Goal: Task Accomplishment & Management: Manage account settings

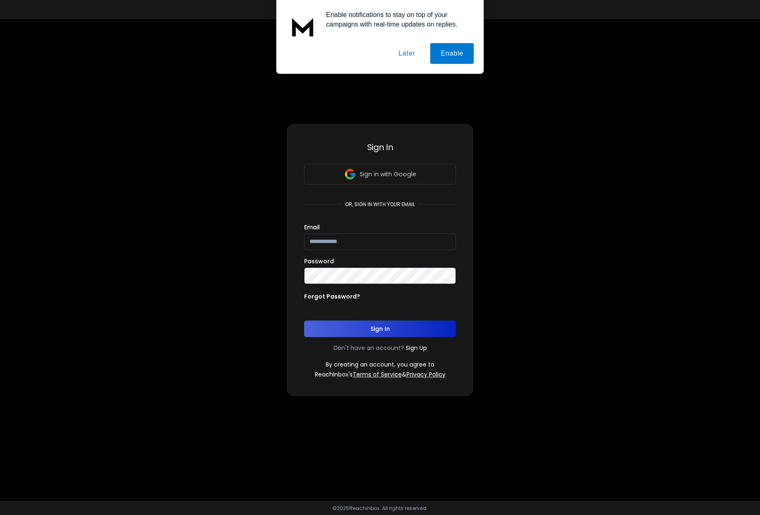
type input "**********"
click at [384, 328] on button "Sign In" at bounding box center [380, 329] width 152 height 17
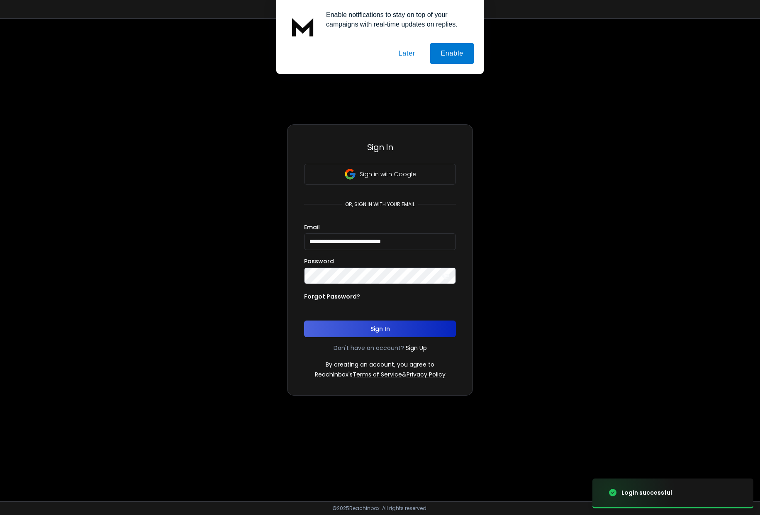
click at [406, 54] on button "Later" at bounding box center [406, 53] width 37 height 21
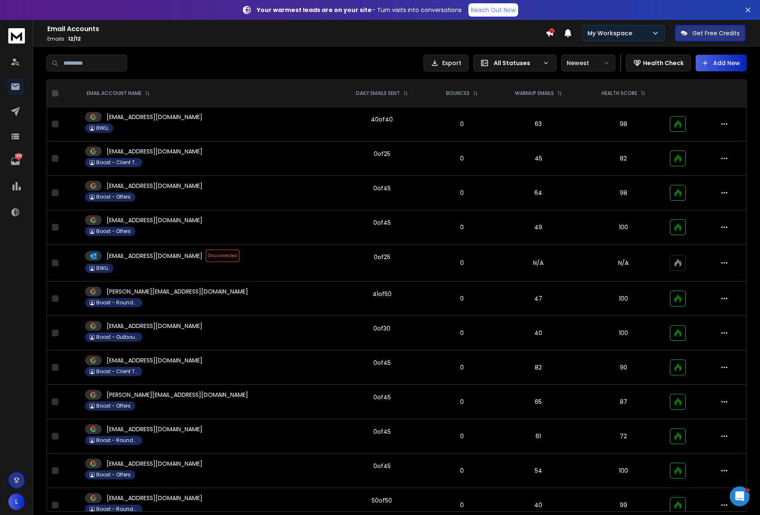
click at [646, 34] on div "My Workspace" at bounding box center [623, 33] width 72 height 8
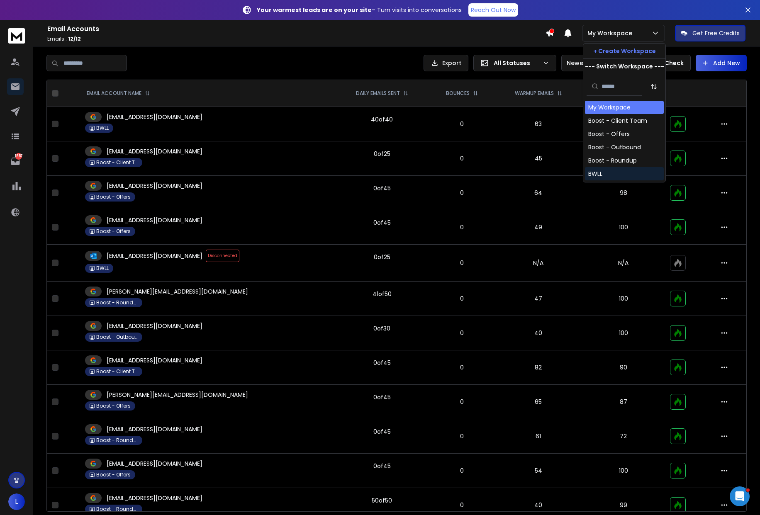
click at [608, 170] on div "BWLL" at bounding box center [624, 173] width 79 height 13
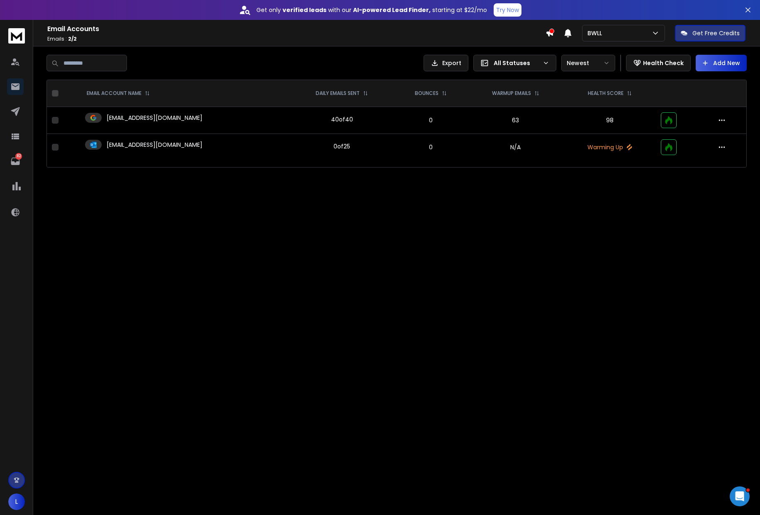
drag, startPoint x: 755, startPoint y: 103, endPoint x: 746, endPoint y: 103, distance: 8.3
click at [746, 103] on div "Export All Statuses Newest Health Check Add New EMAIL ACCOUNT NAME DAILY EMAILS…" at bounding box center [396, 110] width 726 height 129
click at [17, 114] on icon at bounding box center [15, 112] width 10 height 10
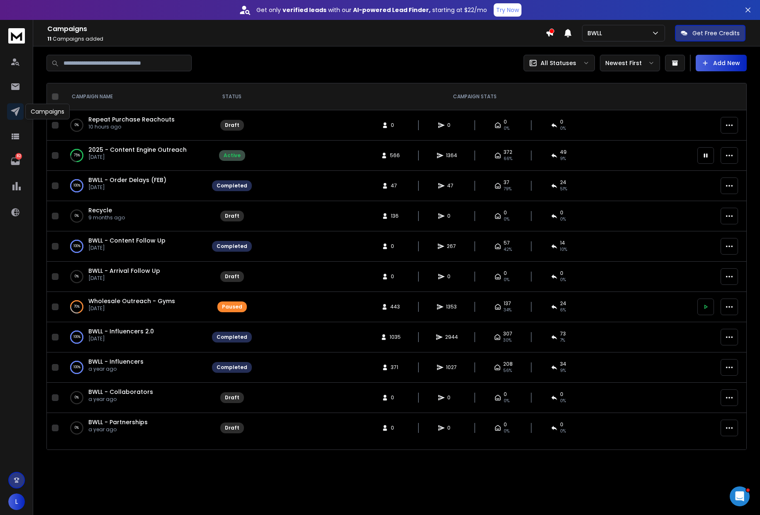
click at [122, 119] on span "Repeat Purchase Reachouts" at bounding box center [131, 119] width 86 height 8
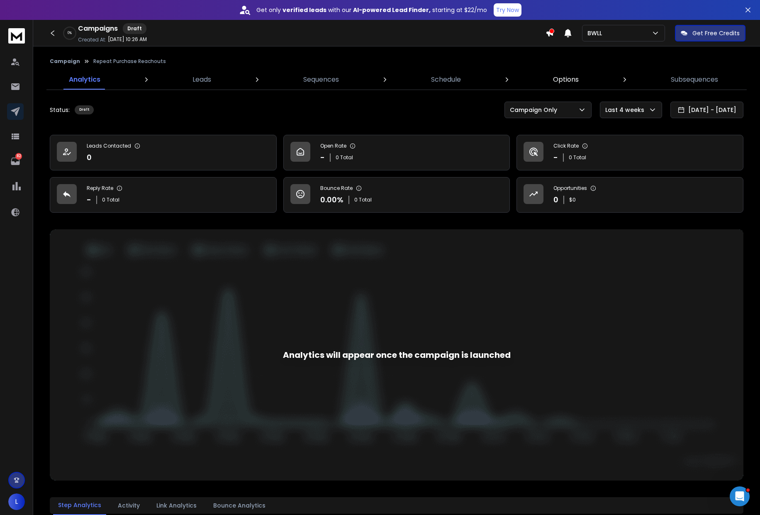
click at [553, 80] on p "Options" at bounding box center [566, 80] width 26 height 10
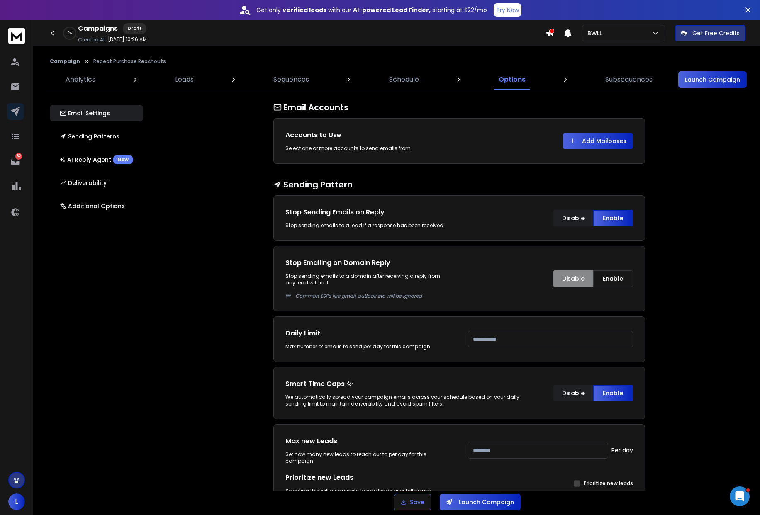
click at [608, 142] on button "Add Mailboxes" at bounding box center [598, 141] width 70 height 17
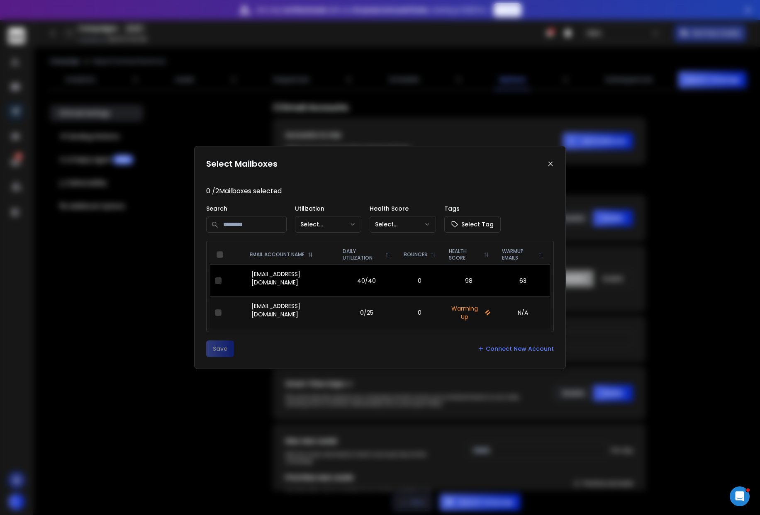
click at [219, 311] on button "button" at bounding box center [218, 312] width 7 height 7
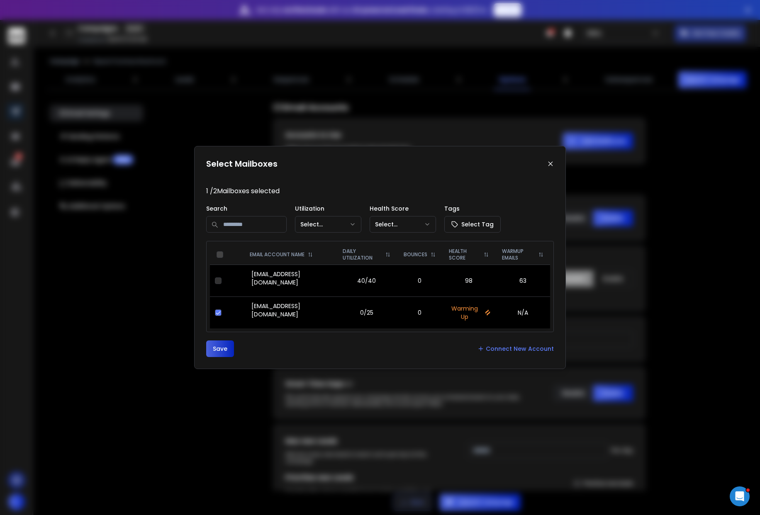
click at [227, 344] on button "Save" at bounding box center [220, 348] width 28 height 17
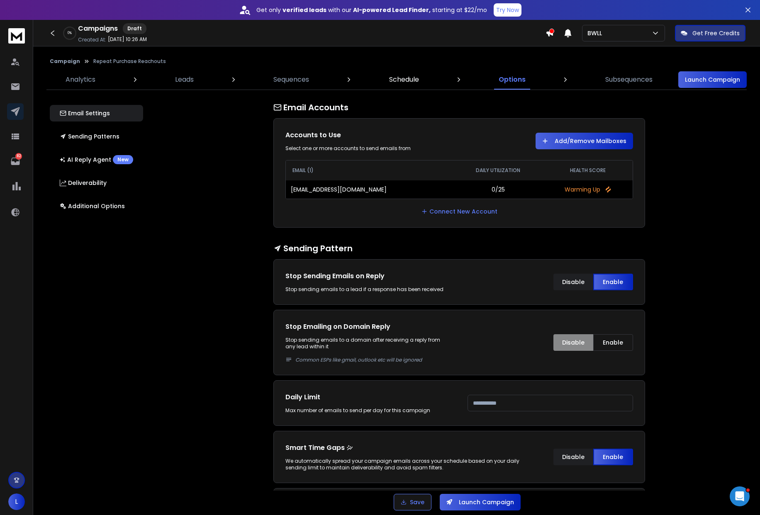
click at [403, 78] on p "Schedule" at bounding box center [404, 80] width 30 height 10
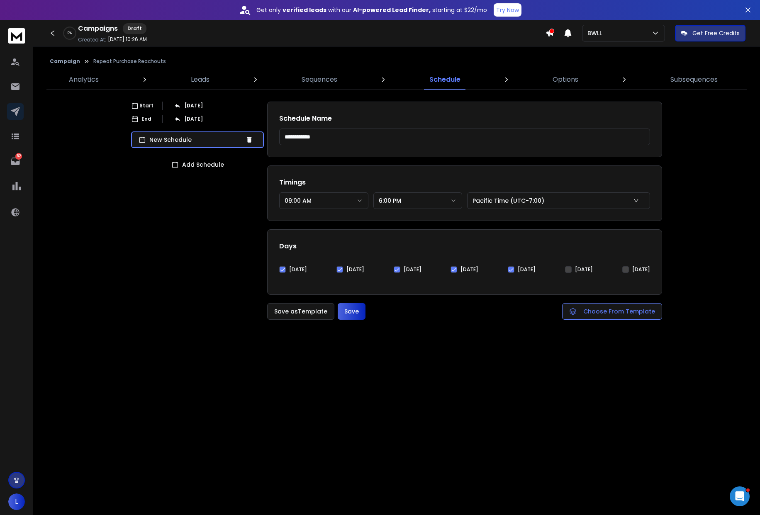
click at [315, 201] on button "09:00 AM" at bounding box center [323, 200] width 89 height 17
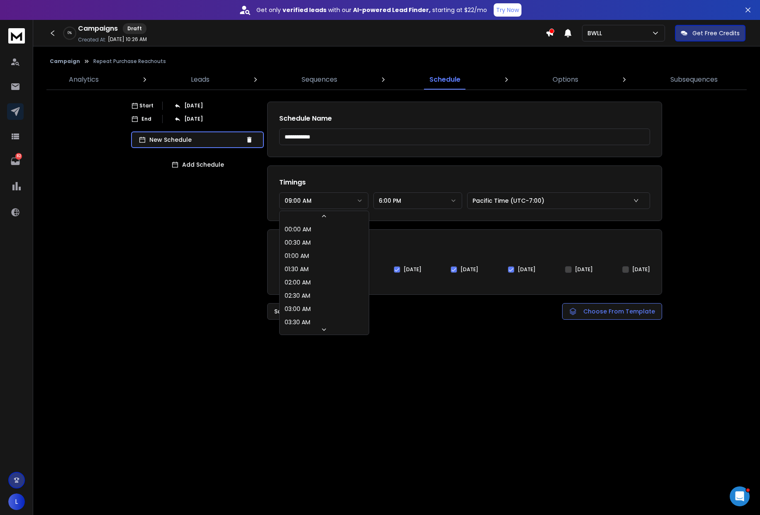
scroll to position [150, 0]
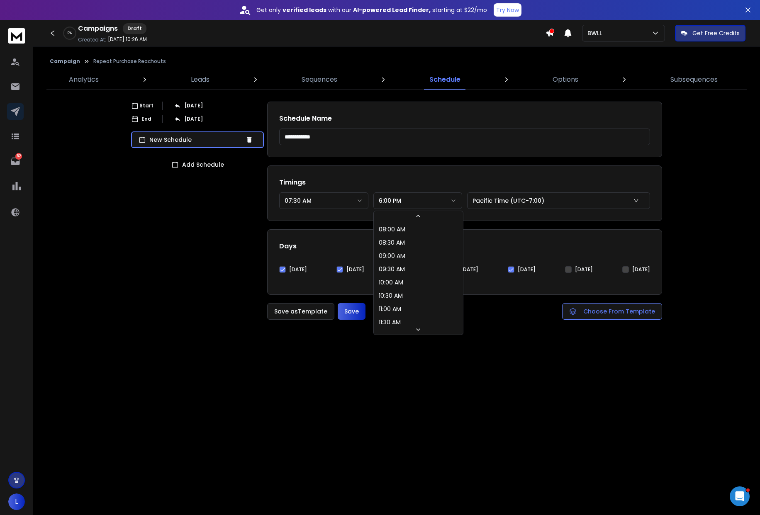
click at [399, 204] on button "6:00 PM" at bounding box center [417, 200] width 89 height 17
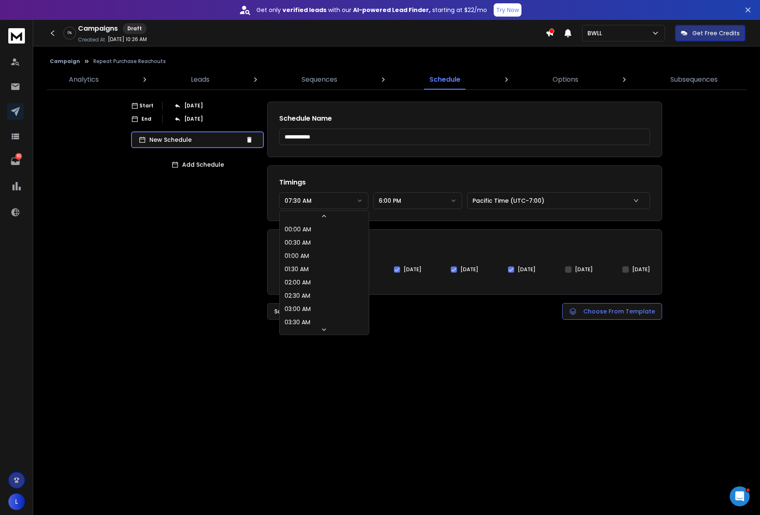
click at [321, 198] on button "07:30 AM" at bounding box center [323, 200] width 89 height 17
select select "********"
drag, startPoint x: 313, startPoint y: 284, endPoint x: 362, endPoint y: 225, distance: 76.3
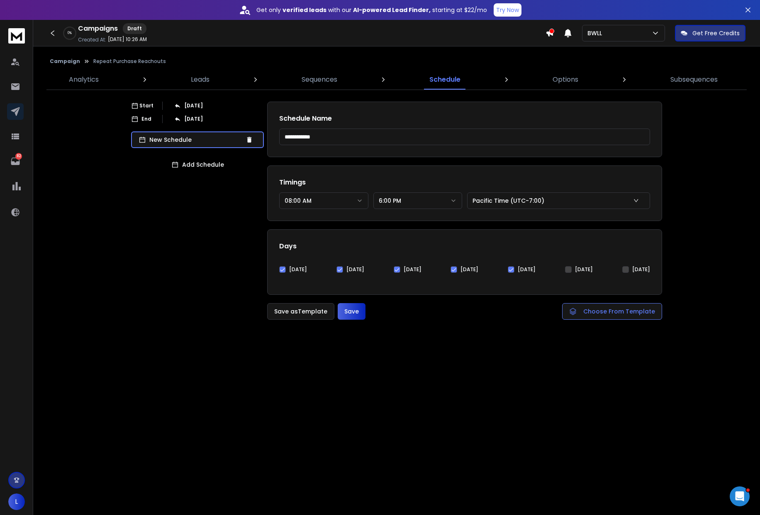
click at [396, 202] on button "6:00 PM" at bounding box center [417, 200] width 89 height 17
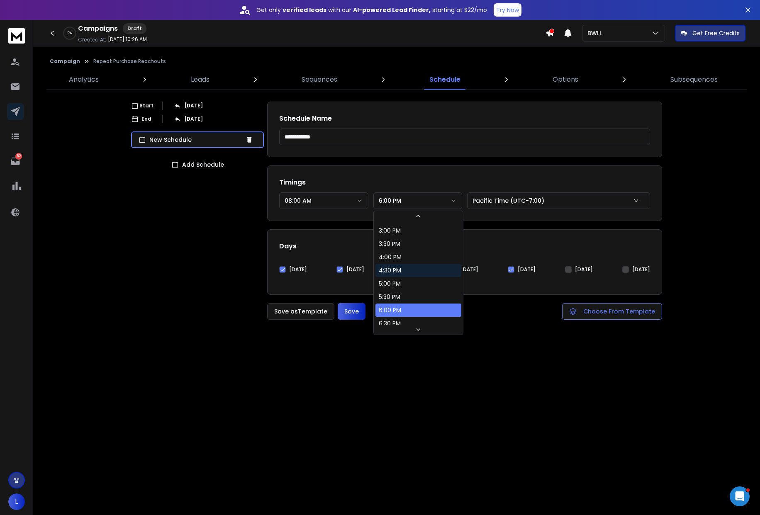
scroll to position [174, 0]
select select "********"
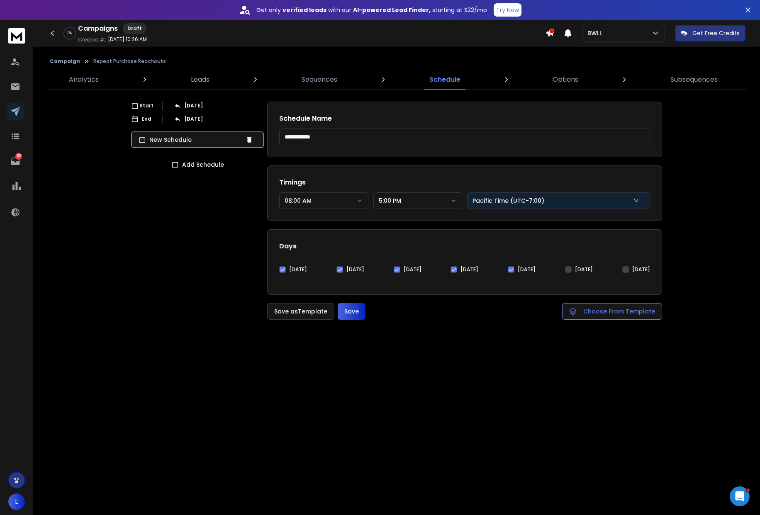
click at [510, 205] on button "Pacific Time (UTC-7:00)" at bounding box center [558, 200] width 183 height 17
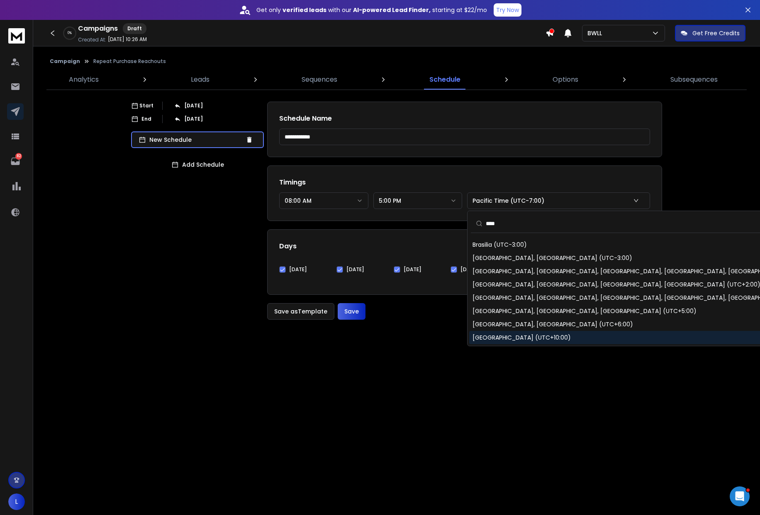
type input "****"
click at [510, 335] on div "Brisbane (UTC+10:00)" at bounding box center [521, 337] width 98 height 8
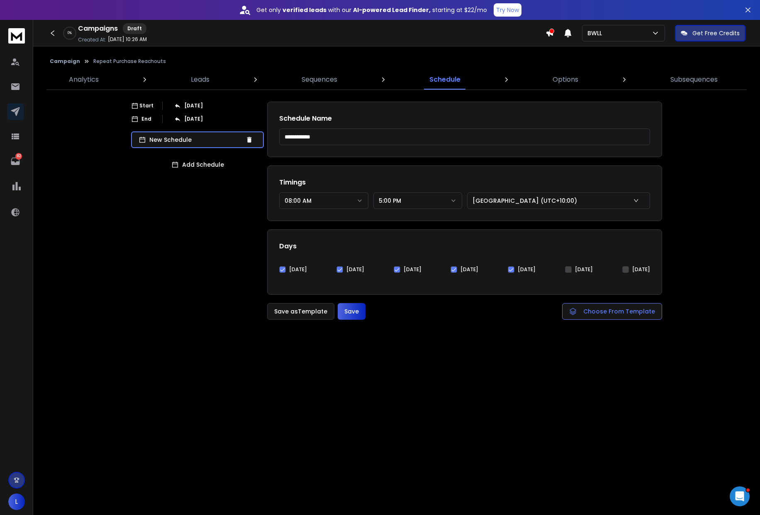
click at [567, 271] on button "Saturday" at bounding box center [568, 269] width 7 height 7
click at [357, 312] on button "Save" at bounding box center [352, 311] width 28 height 17
click at [315, 80] on p "Sequences" at bounding box center [319, 80] width 36 height 10
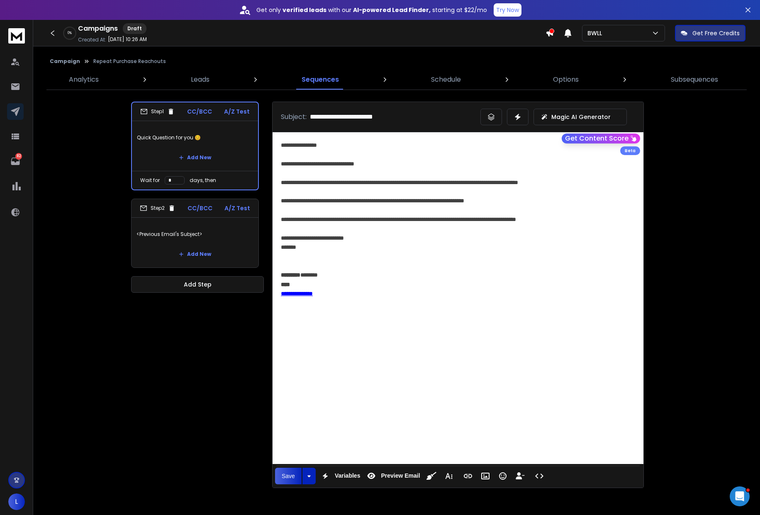
click at [315, 201] on div "**********" at bounding box center [458, 200] width 354 height 9
drag, startPoint x: 315, startPoint y: 202, endPoint x: 285, endPoint y: 204, distance: 30.3
click at [285, 204] on div "**********" at bounding box center [458, 200] width 354 height 9
drag, startPoint x: 287, startPoint y: 476, endPoint x: 333, endPoint y: 408, distance: 82.3
click at [202, 79] on p "Leads" at bounding box center [200, 80] width 19 height 10
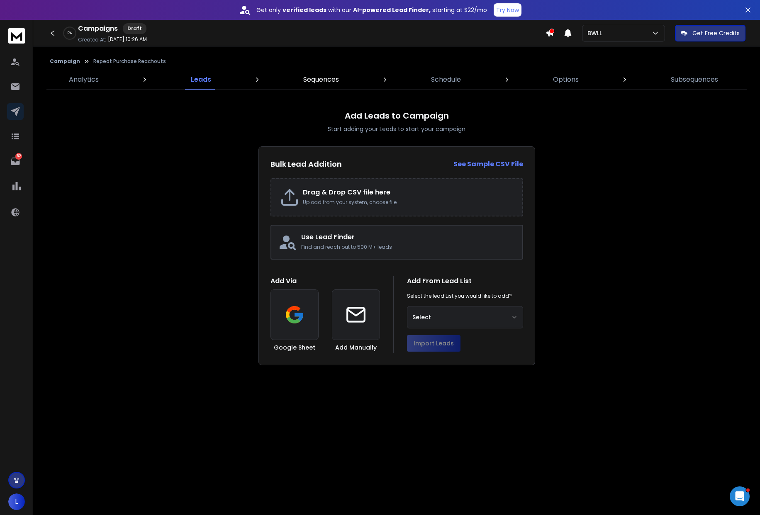
click at [303, 81] on p "Sequences" at bounding box center [321, 80] width 36 height 10
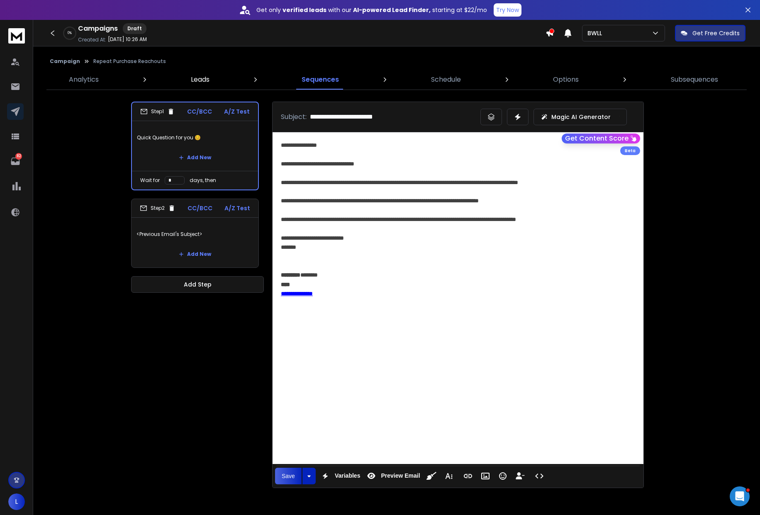
click at [197, 83] on p "Leads" at bounding box center [200, 80] width 19 height 10
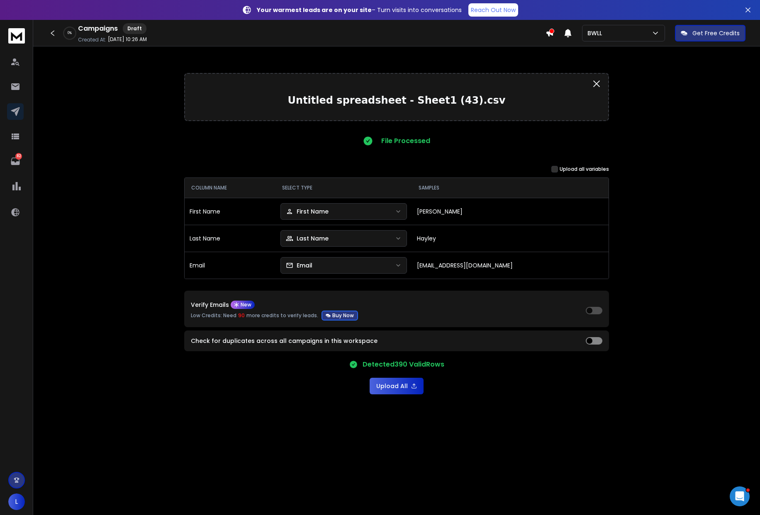
click at [386, 388] on button "Upload All" at bounding box center [396, 386] width 54 height 17
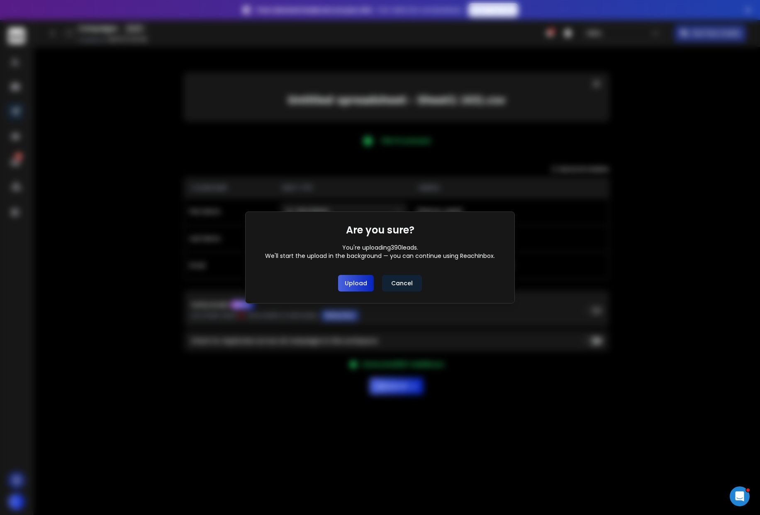
click at [364, 282] on button "Upload" at bounding box center [356, 283] width 36 height 17
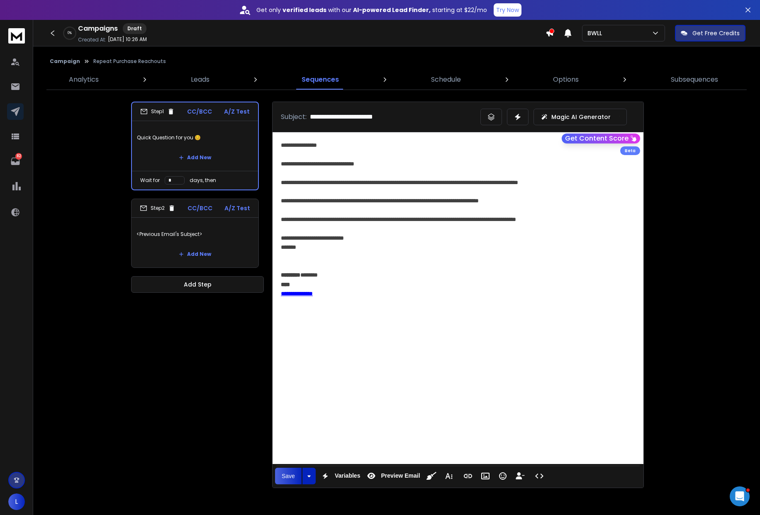
click at [236, 236] on p "<Previous Email's Subject>" at bounding box center [194, 234] width 117 height 23
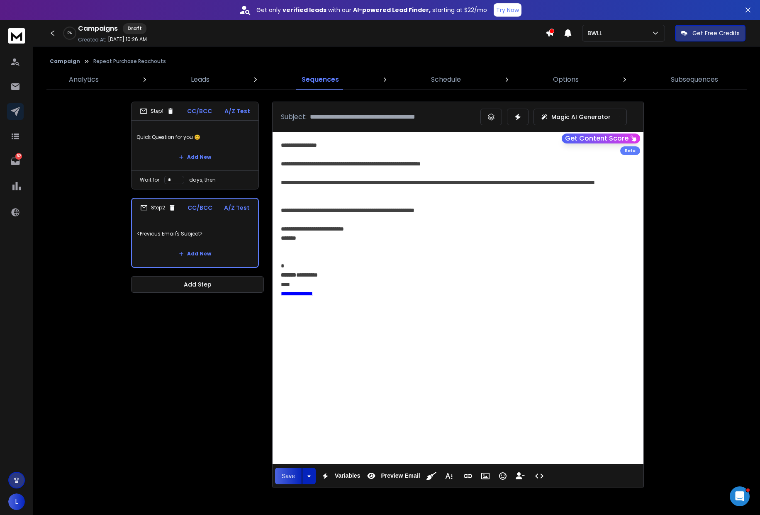
click at [224, 141] on p "Quick Question for you 😊" at bounding box center [194, 137] width 117 height 23
type input "**********"
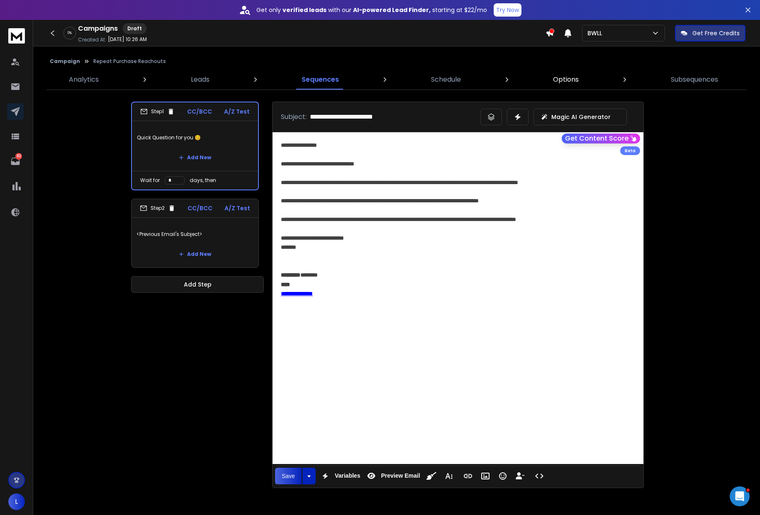
click at [564, 79] on p "Options" at bounding box center [566, 80] width 26 height 10
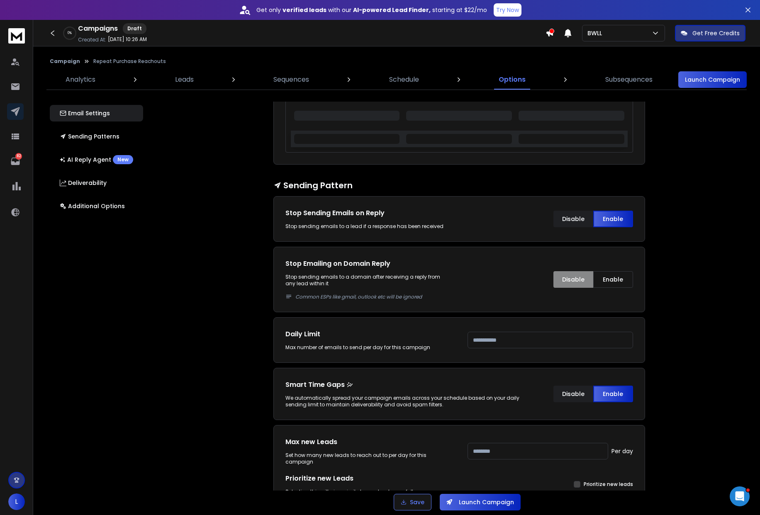
scroll to position [73, 0]
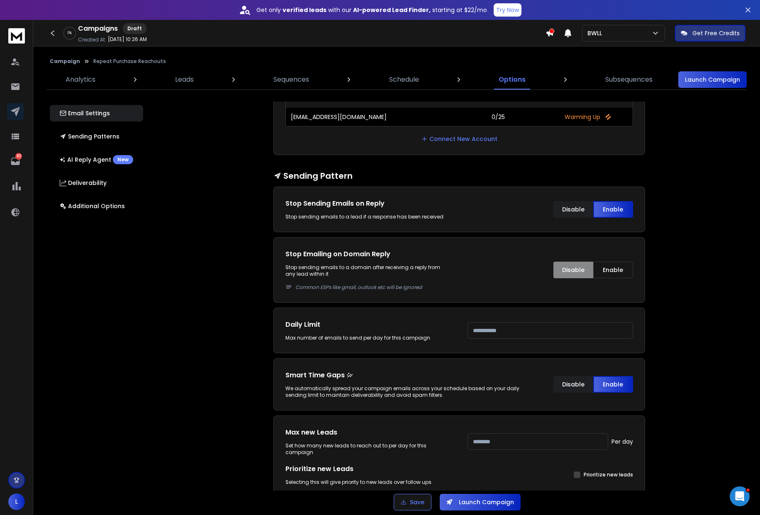
click at [474, 497] on button "Launch Campaign" at bounding box center [480, 502] width 81 height 17
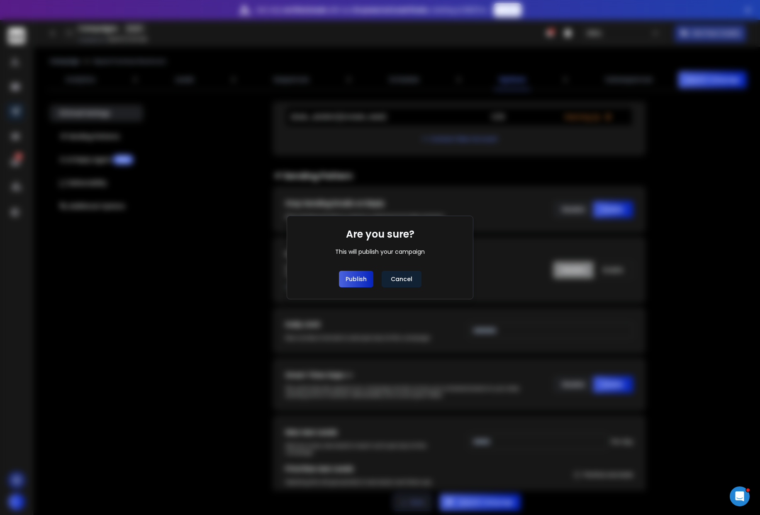
click at [363, 282] on button "Publish" at bounding box center [356, 279] width 34 height 17
